Goal: Information Seeking & Learning: Stay updated

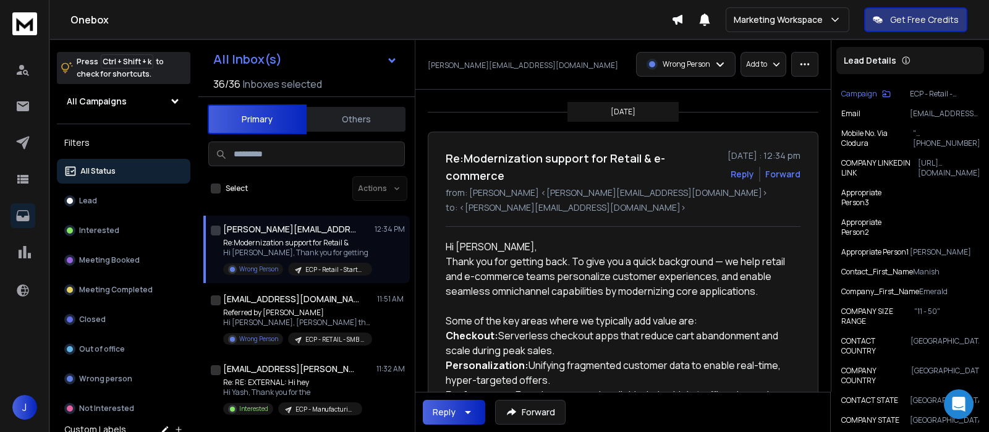
scroll to position [250, 0]
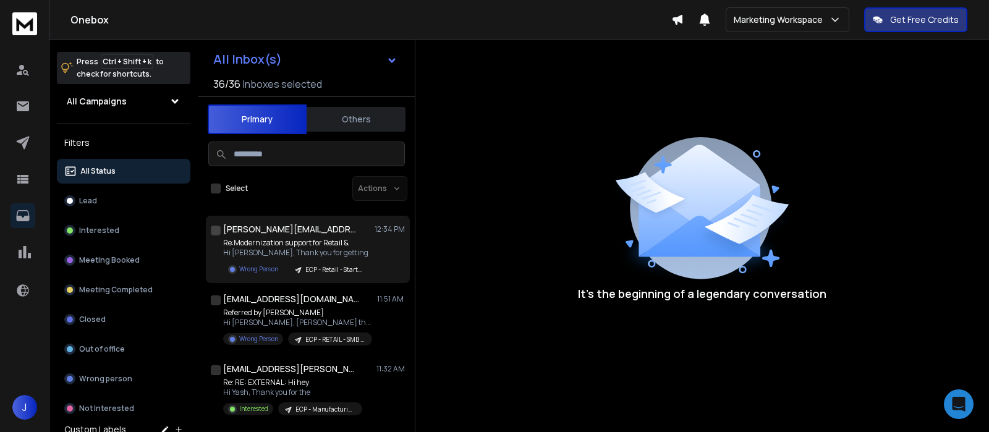
click at [319, 224] on div "anupam@zymo.app 12:34 PM" at bounding box center [314, 229] width 182 height 12
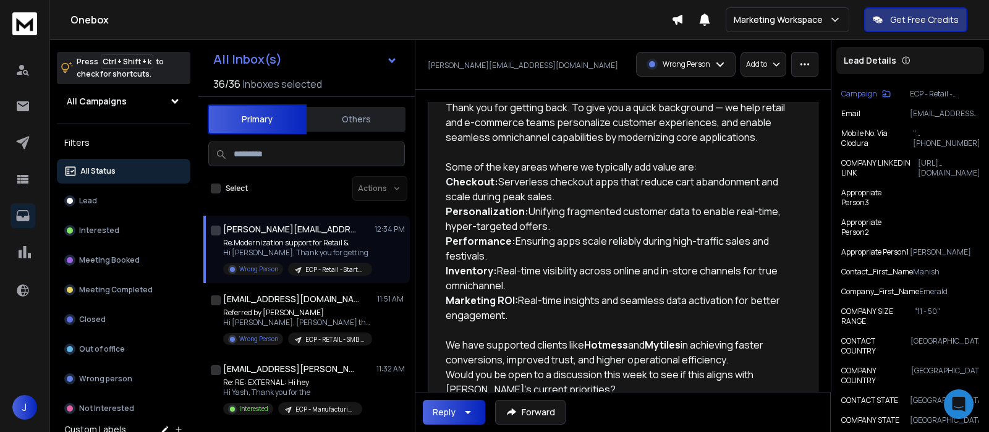
scroll to position [232, 0]
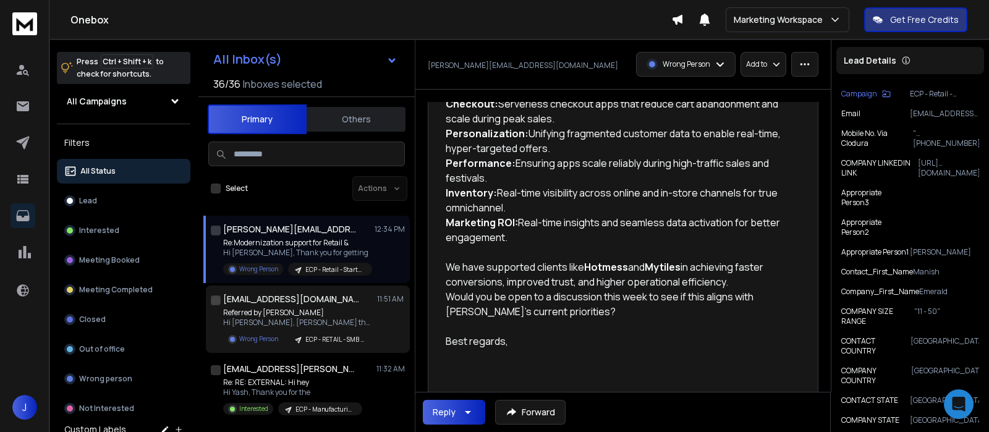
click at [377, 300] on p "11:51 AM" at bounding box center [391, 299] width 28 height 10
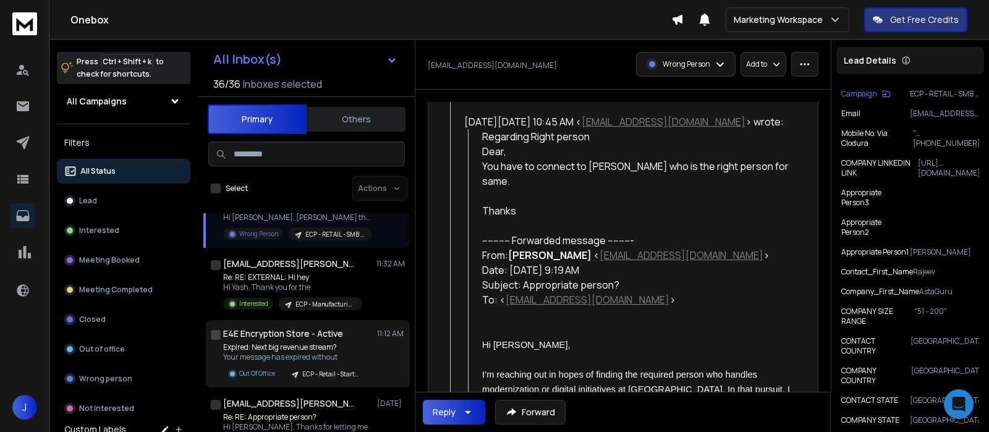
scroll to position [154, 0]
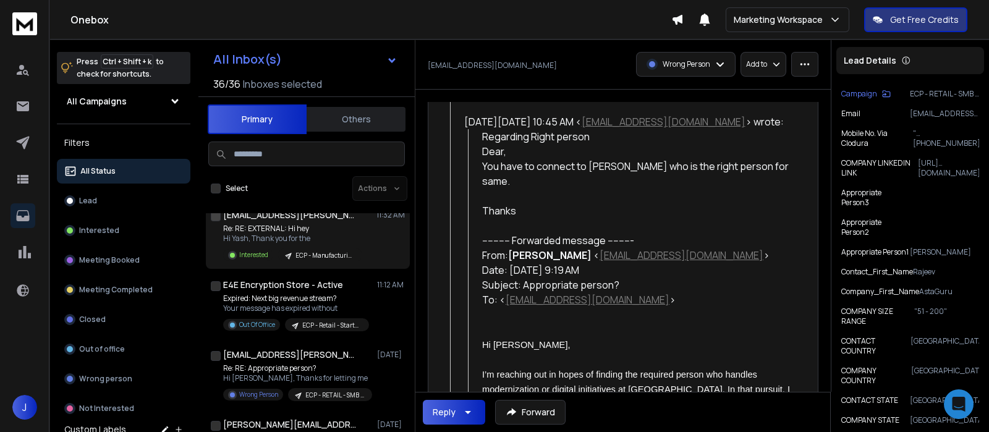
click at [321, 230] on p "Re: RE: EXTERNAL: Hi hey" at bounding box center [292, 229] width 139 height 10
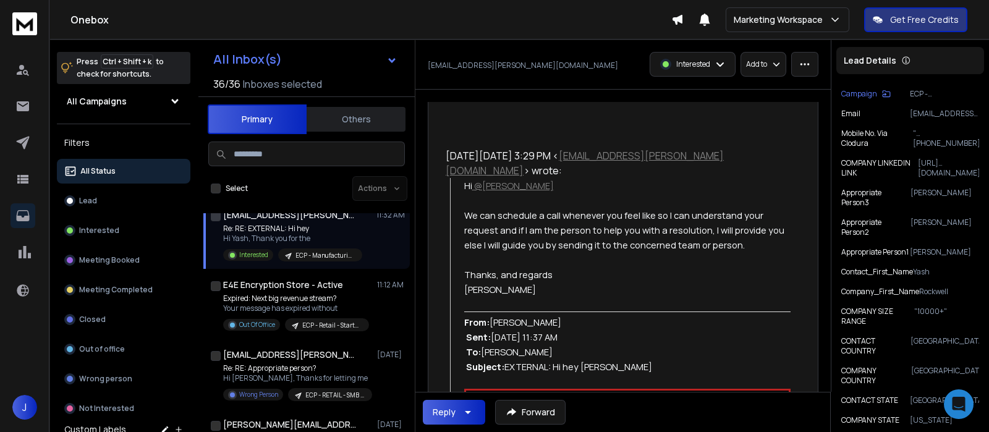
scroll to position [0, 0]
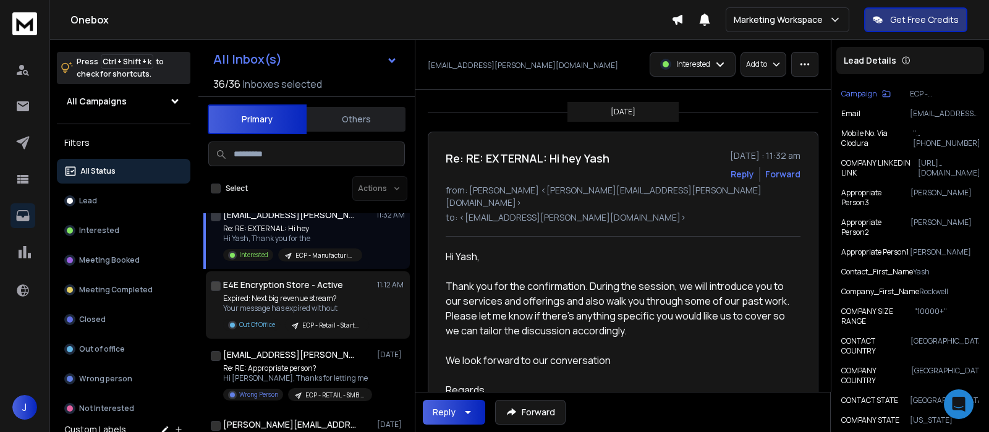
drag, startPoint x: 319, startPoint y: 297, endPoint x: 329, endPoint y: 302, distance: 10.8
click at [319, 297] on p "Expired: Next big revenue stream?" at bounding box center [296, 298] width 146 height 10
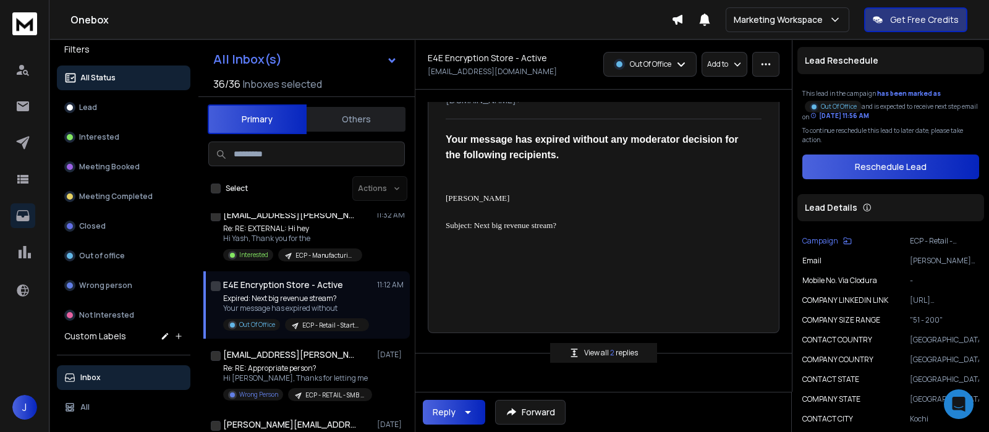
scroll to position [154, 0]
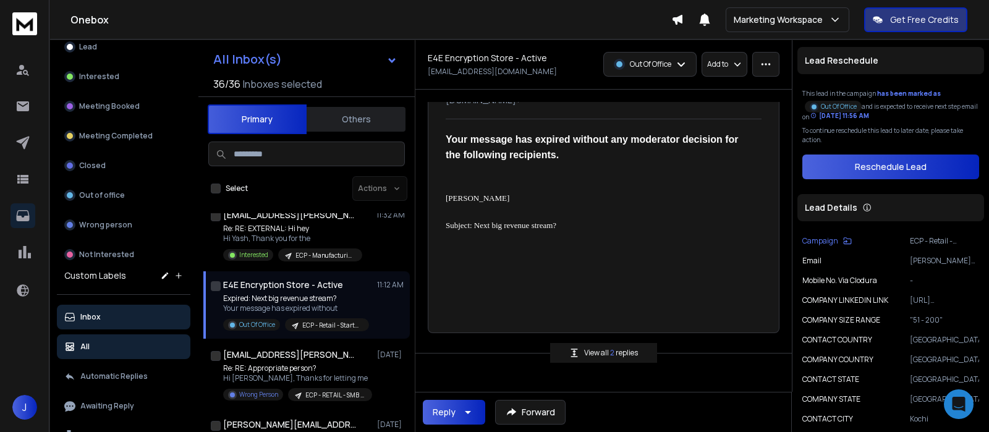
click at [127, 344] on button "All" at bounding box center [123, 346] width 133 height 25
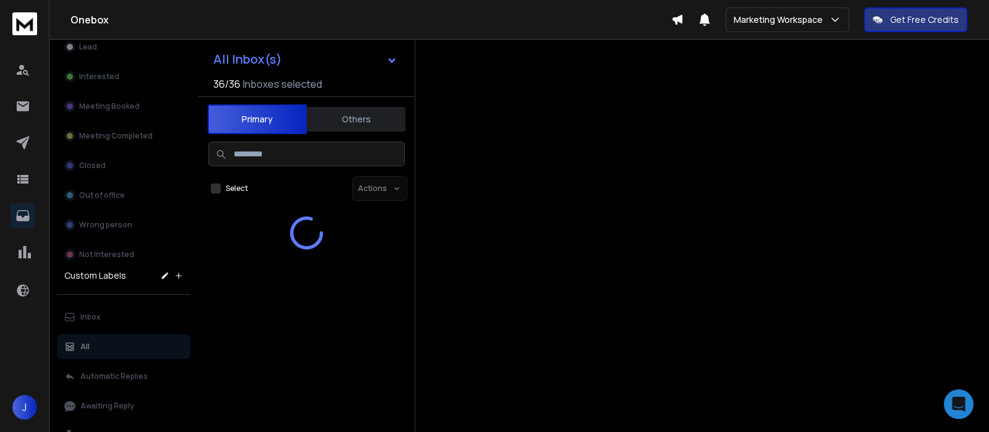
scroll to position [0, 0]
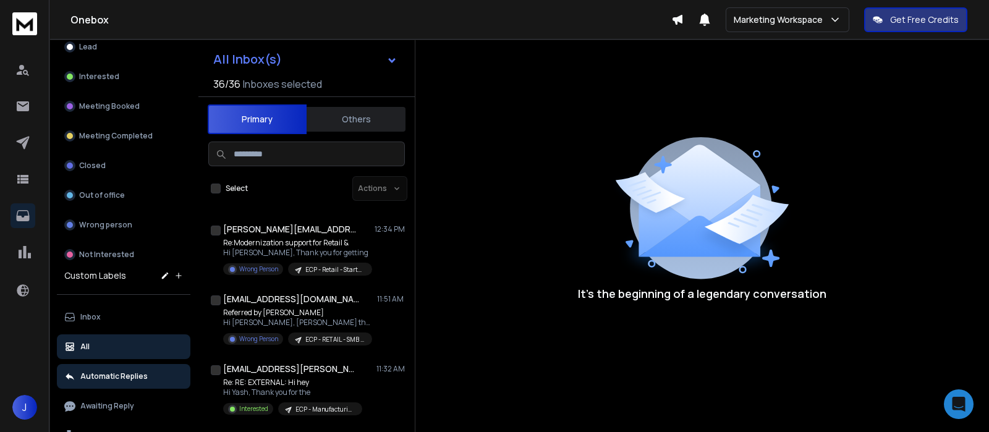
click at [122, 369] on div "Automatic Replies" at bounding box center [105, 376] width 83 height 15
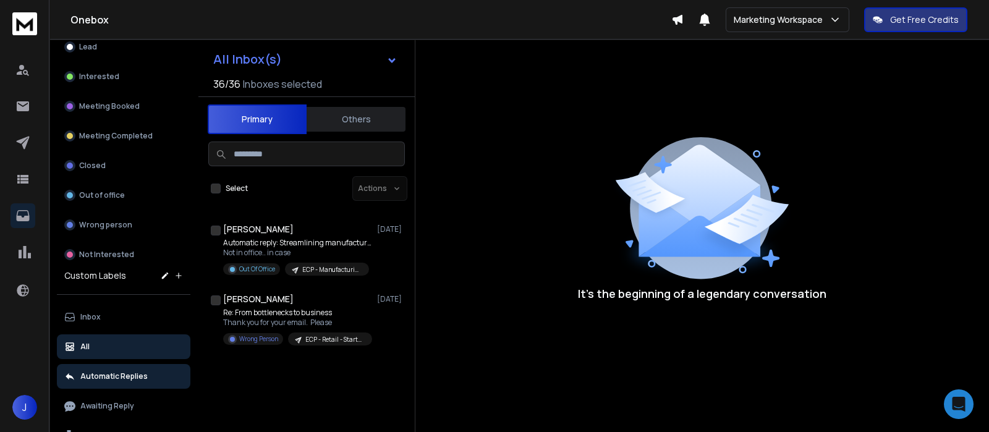
click at [102, 346] on button "All" at bounding box center [123, 346] width 133 height 25
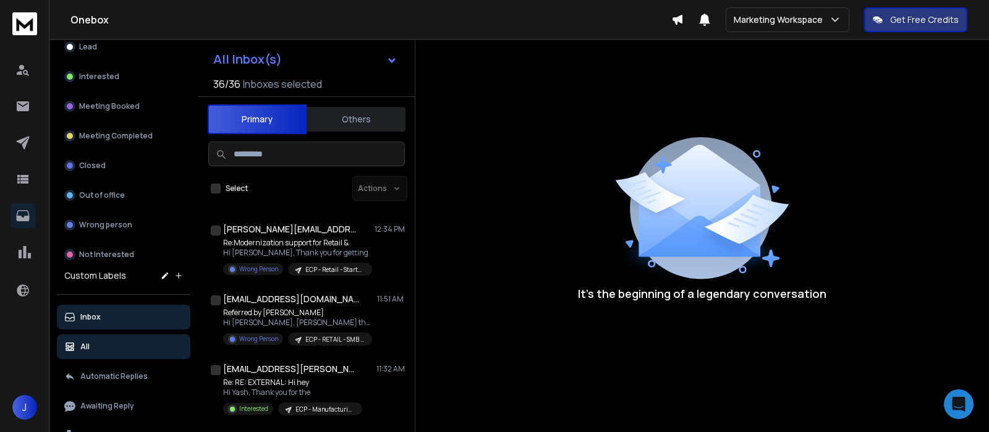
click at [108, 318] on button "Inbox" at bounding box center [123, 317] width 133 height 25
